Goal: Task Accomplishment & Management: Manage account settings

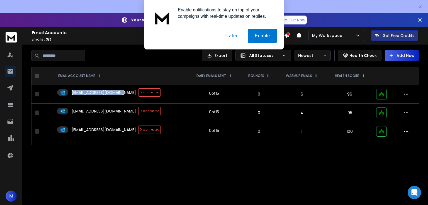
drag, startPoint x: 72, startPoint y: 94, endPoint x: 123, endPoint y: 92, distance: 51.5
click at [123, 92] on p "[EMAIL_ADDRESS][DOMAIN_NAME]" at bounding box center [104, 93] width 64 height 6
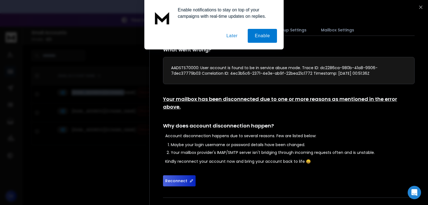
copy p "[EMAIL_ADDRESS][DOMAIN_NAME]"
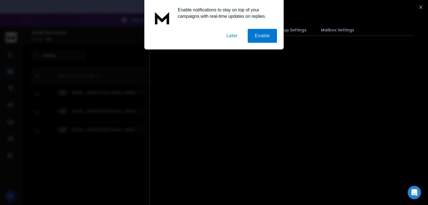
click at [117, 97] on div at bounding box center [214, 102] width 428 height 205
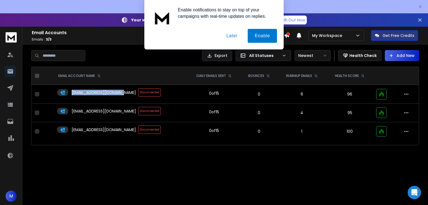
drag, startPoint x: 72, startPoint y: 92, endPoint x: 122, endPoint y: 94, distance: 50.7
click at [122, 94] on p "[EMAIL_ADDRESS][DOMAIN_NAME]" at bounding box center [104, 93] width 64 height 6
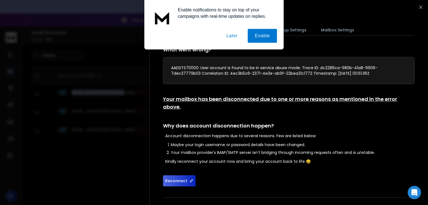
click at [237, 36] on button "Later" at bounding box center [231, 36] width 25 height 14
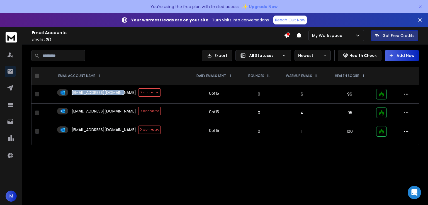
copy p "[EMAIL_ADDRESS][DOMAIN_NAME]"
drag, startPoint x: 72, startPoint y: 113, endPoint x: 124, endPoint y: 113, distance: 51.5
click at [124, 113] on p "[EMAIL_ADDRESS][DOMAIN_NAME]" at bounding box center [104, 112] width 64 height 6
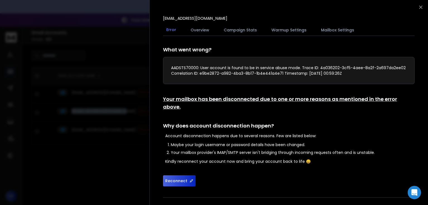
click at [122, 111] on div at bounding box center [214, 102] width 428 height 205
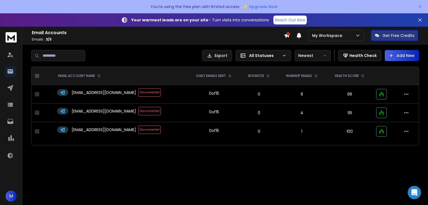
click at [109, 113] on p "[EMAIL_ADDRESS][DOMAIN_NAME]" at bounding box center [104, 112] width 64 height 6
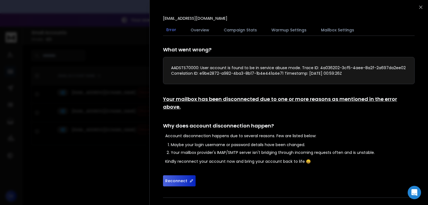
click at [204, 19] on p "[EMAIL_ADDRESS][DOMAIN_NAME]" at bounding box center [195, 19] width 64 height 6
copy p "[EMAIL_ADDRESS][DOMAIN_NAME]"
click at [124, 176] on div at bounding box center [214, 102] width 428 height 205
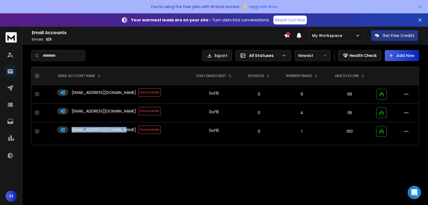
drag, startPoint x: 71, startPoint y: 129, endPoint x: 126, endPoint y: 128, distance: 54.3
click at [126, 128] on div "[EMAIL_ADDRESS][DOMAIN_NAME] Disconnected" at bounding box center [120, 130] width 127 height 8
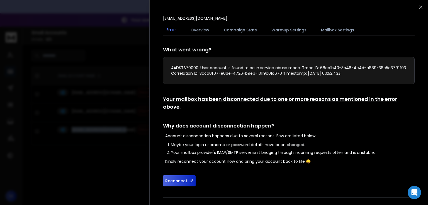
click at [106, 144] on div at bounding box center [214, 102] width 428 height 205
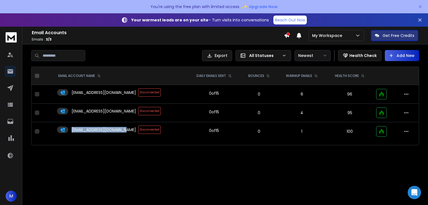
drag, startPoint x: 71, startPoint y: 129, endPoint x: 124, endPoint y: 135, distance: 53.7
click at [124, 135] on td "[EMAIL_ADDRESS][DOMAIN_NAME] Disconnected" at bounding box center [120, 131] width 133 height 19
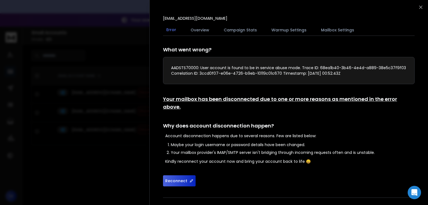
click at [124, 135] on div at bounding box center [214, 102] width 428 height 205
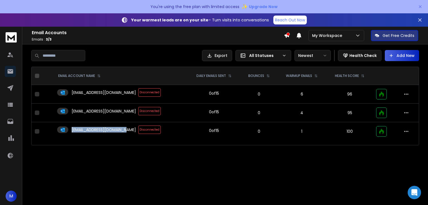
copy p "[EMAIL_ADDRESS][DOMAIN_NAME]"
drag, startPoint x: 124, startPoint y: 135, endPoint x: 72, endPoint y: 139, distance: 52.2
click at [72, 139] on td "[EMAIL_ADDRESS][DOMAIN_NAME] Disconnected" at bounding box center [120, 131] width 133 height 19
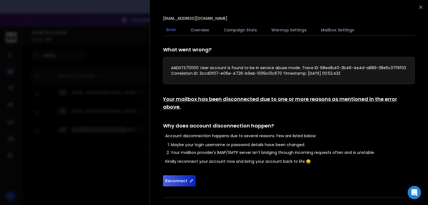
click at [66, 168] on div at bounding box center [214, 102] width 428 height 205
